Goal: Task Accomplishment & Management: Use online tool/utility

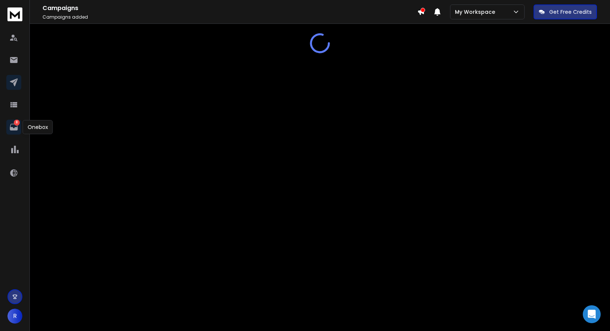
click at [13, 126] on icon at bounding box center [13, 127] width 9 height 9
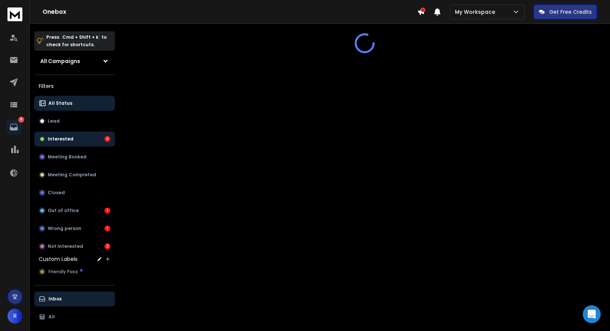
click at [88, 141] on button "Interested 4" at bounding box center [74, 139] width 80 height 15
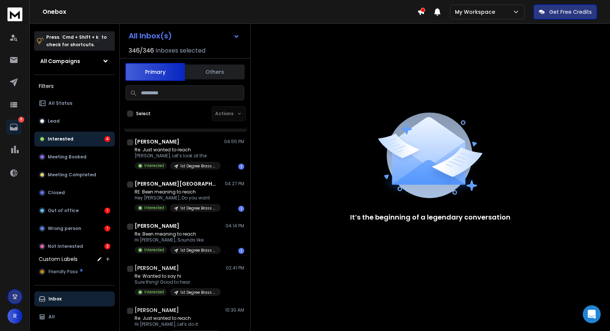
scroll to position [56, 0]
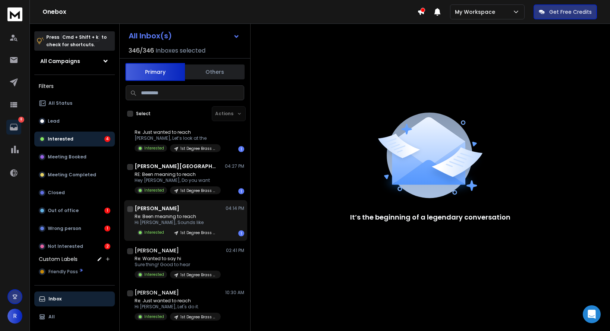
click at [157, 213] on p "Re: Been meaning to reach" at bounding box center [177, 216] width 86 height 6
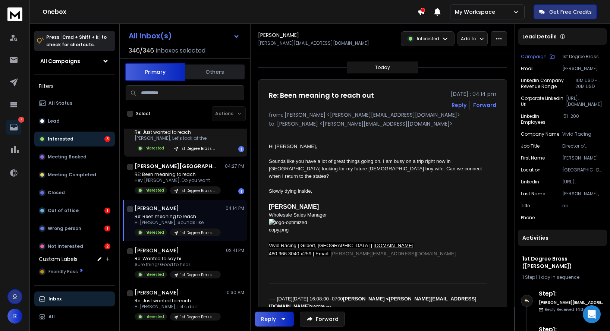
click at [169, 129] on div "[PERSON_NAME] 04:55 PM Re: Just wanted to reach [PERSON_NAME], Let’s look at th…" at bounding box center [189, 136] width 110 height 32
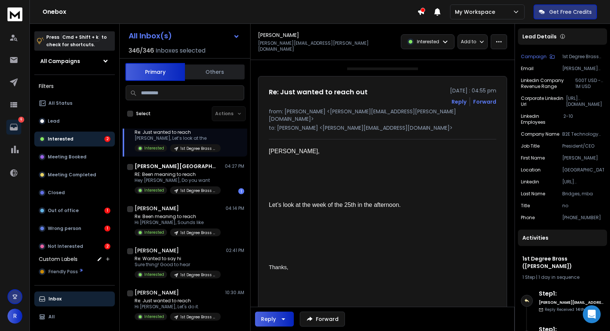
scroll to position [17, 0]
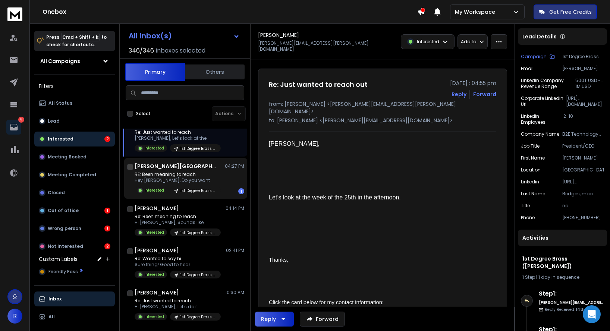
click at [174, 167] on h1 "[PERSON_NAME][GEOGRAPHIC_DATA]/[GEOGRAPHIC_DATA]" at bounding box center [175, 165] width 82 height 7
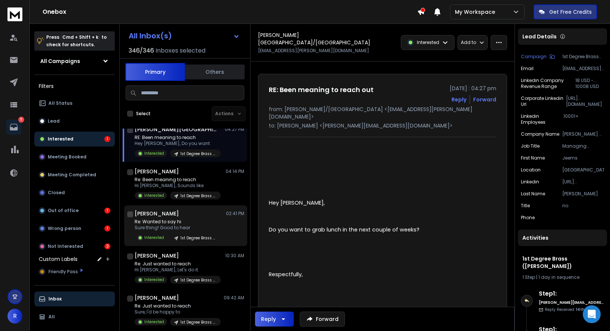
scroll to position [94, 0]
click at [168, 213] on h1 "[PERSON_NAME]" at bounding box center [156, 212] width 44 height 7
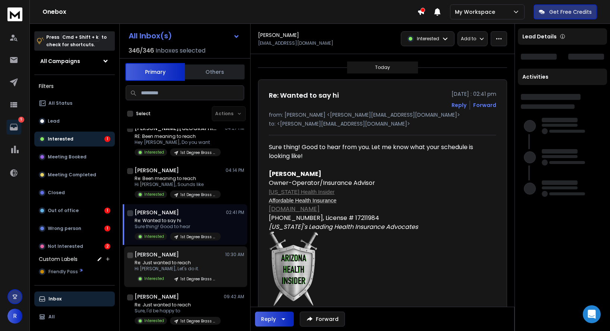
click at [159, 254] on h1 "[PERSON_NAME]" at bounding box center [156, 254] width 44 height 7
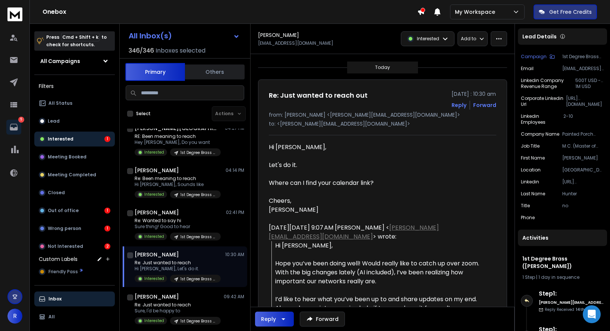
click at [84, 141] on button "Interested 1" at bounding box center [74, 139] width 80 height 15
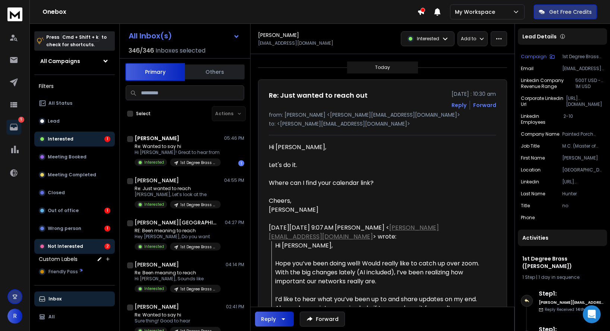
scroll to position [0, 0]
click at [71, 242] on button "Not Interested 2" at bounding box center [74, 246] width 80 height 15
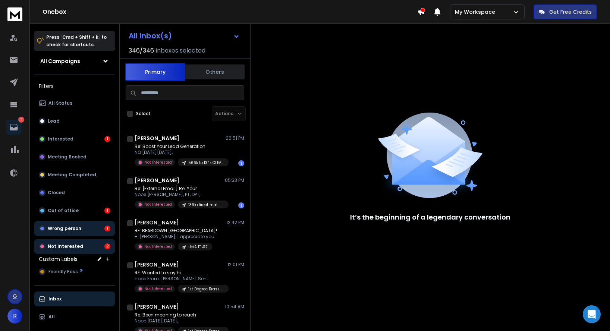
click at [67, 225] on p "Wrong person" at bounding box center [65, 228] width 34 height 6
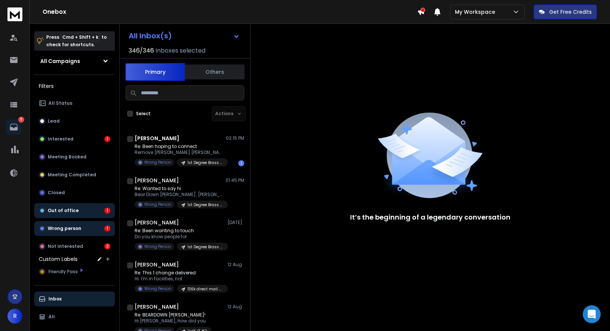
click at [66, 209] on p "Out of office" at bounding box center [63, 211] width 31 height 6
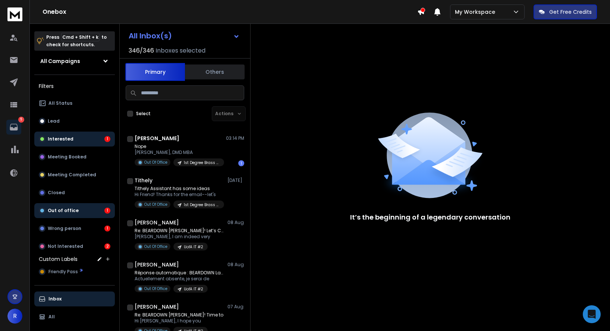
click at [62, 136] on p "Interested" at bounding box center [61, 139] width 26 height 6
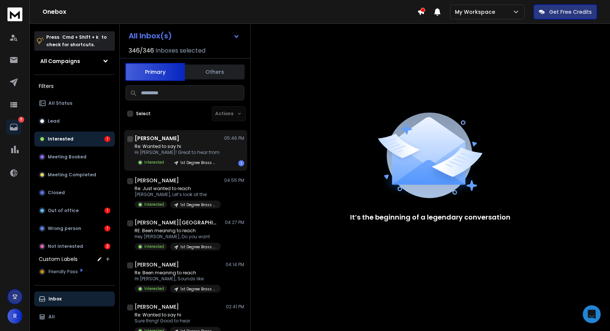
click at [193, 139] on div "[PERSON_NAME] 05:46 PM" at bounding box center [189, 137] width 110 height 7
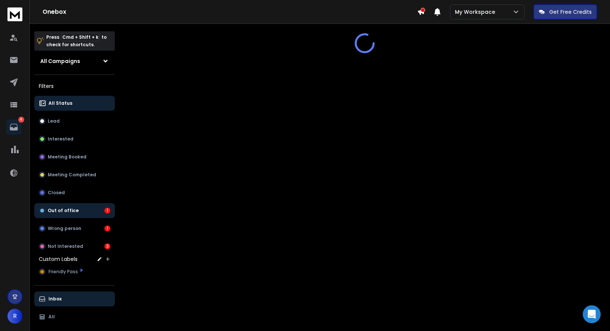
click at [67, 210] on p "Out of office" at bounding box center [63, 211] width 31 height 6
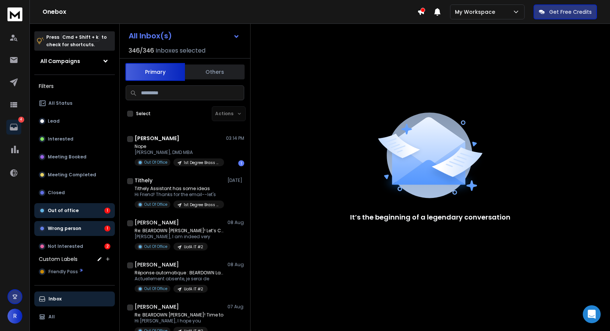
click at [86, 231] on button "Wrong person 1" at bounding box center [74, 228] width 80 height 15
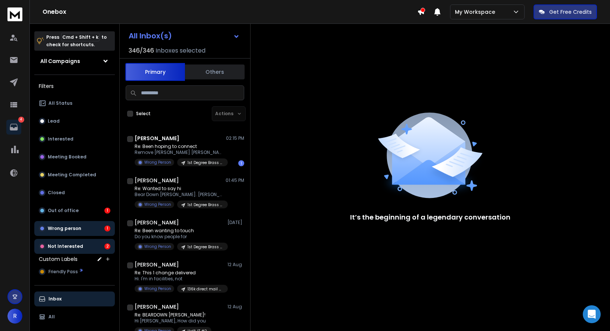
click at [80, 245] on p "Not Interested" at bounding box center [65, 246] width 35 height 6
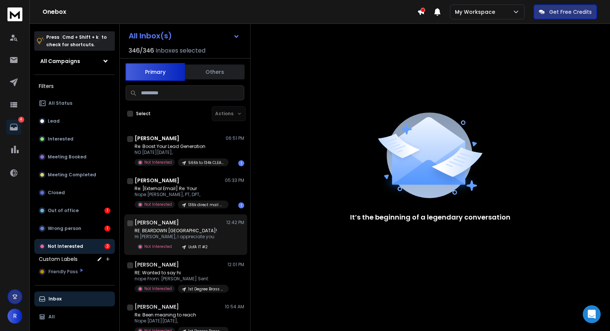
click at [184, 222] on div "Hickman 12:42 PM" at bounding box center [189, 222] width 110 height 7
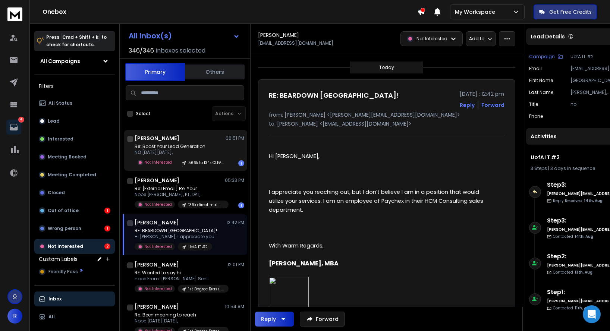
click at [199, 147] on p "Re: Boost Your Lead Generation" at bounding box center [178, 146] width 89 height 6
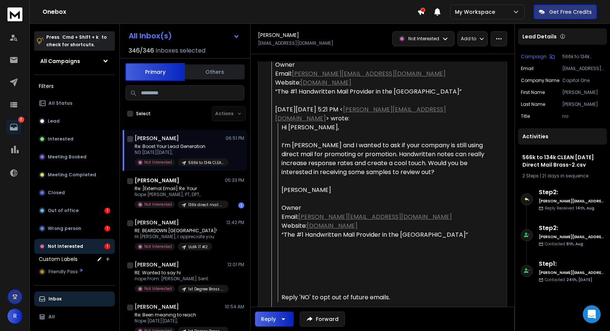
scroll to position [209, 0]
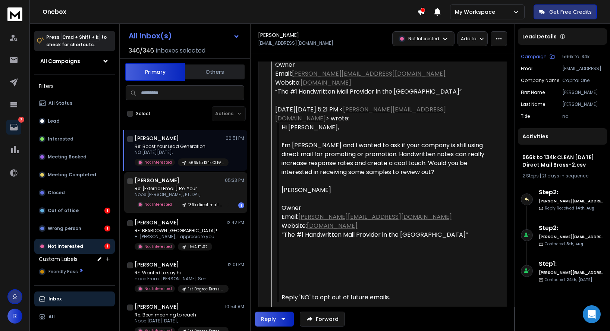
click at [193, 184] on div "Kristen Mooney 05:33 PM Re: [External Email] Re: Your Nope Kristen Mooney, PT, …" at bounding box center [189, 193] width 110 height 32
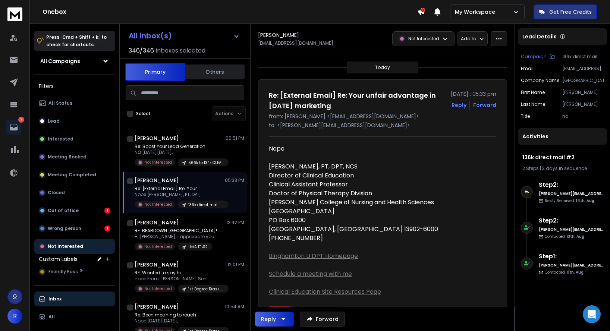
scroll to position [0, 0]
click at [57, 140] on p "Interested" at bounding box center [61, 139] width 26 height 6
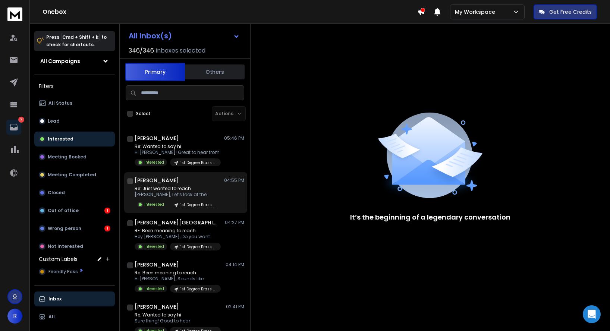
click at [170, 188] on p "Re: Just wanted to reach" at bounding box center [177, 189] width 86 height 6
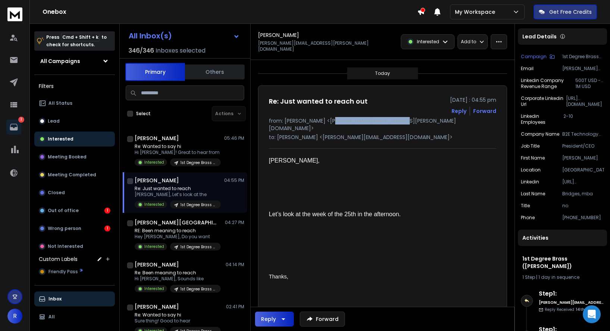
drag, startPoint x: 327, startPoint y: 116, endPoint x: 402, endPoint y: 111, distance: 75.4
click at [402, 117] on p "from: Sean S. Bridges <Sean.Bridges@b2e-usa.com>" at bounding box center [382, 124] width 227 height 15
copy p "[PERSON_NAME][EMAIL_ADDRESS][PERSON_NAME][DOMAIN_NAME]"
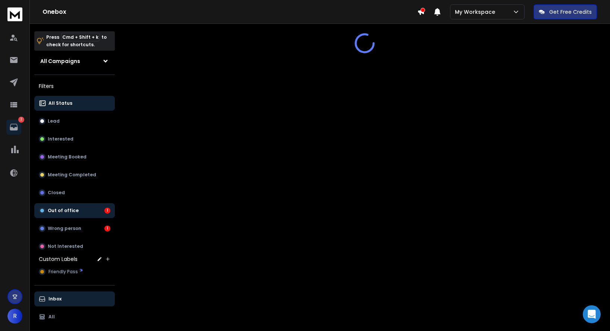
click at [69, 214] on button "Out of office 1" at bounding box center [74, 210] width 80 height 15
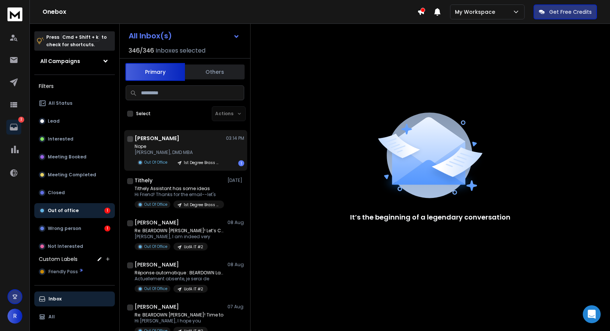
click at [180, 144] on p "Nope" at bounding box center [178, 146] width 89 height 6
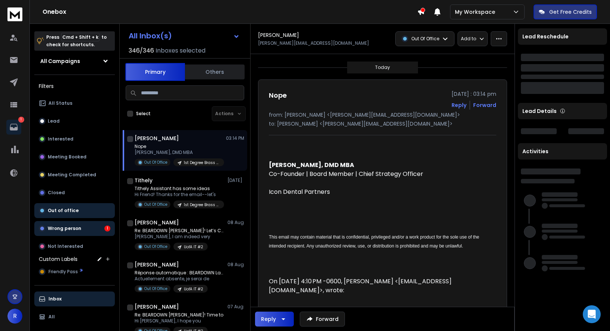
click at [72, 226] on p "Wrong person" at bounding box center [65, 228] width 34 height 6
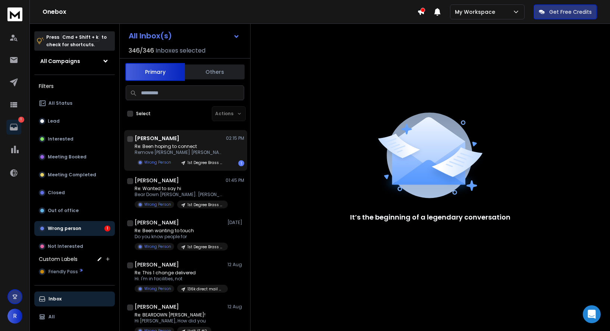
click at [187, 134] on div "Bryan Beseler 02:15 PM" at bounding box center [189, 137] width 110 height 7
